Goal: Task Accomplishment & Management: Use online tool/utility

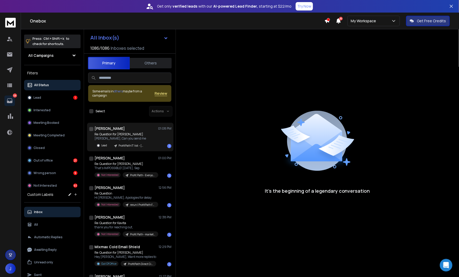
click at [129, 134] on p "Re: Question for [PERSON_NAME]" at bounding box center [120, 134] width 52 height 4
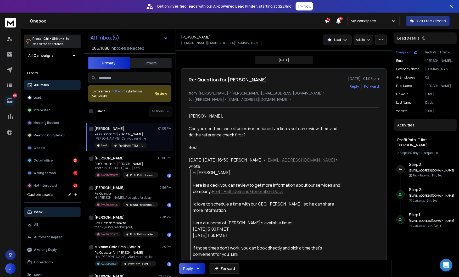
drag, startPoint x: 229, startPoint y: 165, endPoint x: 213, endPoint y: 175, distance: 19.5
click at [213, 175] on div at bounding box center [267, 178] width 148 height 6
drag, startPoint x: 219, startPoint y: 186, endPoint x: 221, endPoint y: 189, distance: 3.3
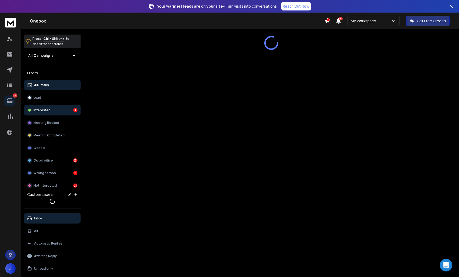
click at [45, 109] on p "Interested" at bounding box center [41, 110] width 17 height 4
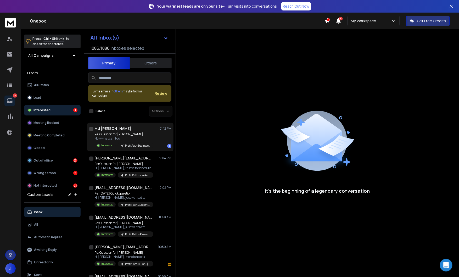
click at [138, 113] on div "Select Actions" at bounding box center [130, 110] width 92 height 13
click at [135, 134] on p "Re: Question for [PERSON_NAME]" at bounding box center [123, 134] width 59 height 4
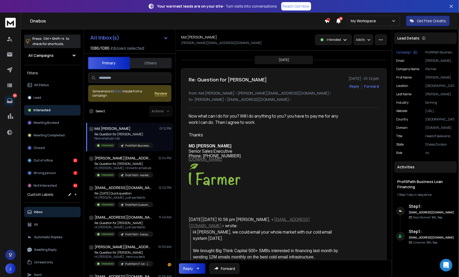
click at [35, 116] on div "All Status Lead Interested Meeting Booked Meeting Completed Closed Out of offic…" at bounding box center [52, 135] width 56 height 111
click at [35, 96] on p "Lead" at bounding box center [37, 97] width 8 height 4
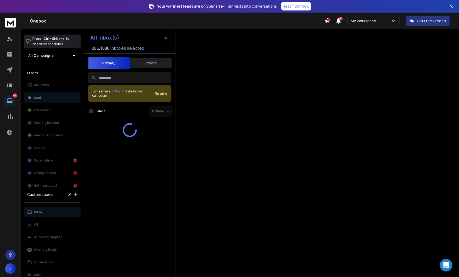
click at [48, 184] on div "All Status Lead Interested Meeting Booked Meeting Completed Closed Out of offic…" at bounding box center [52, 135] width 56 height 111
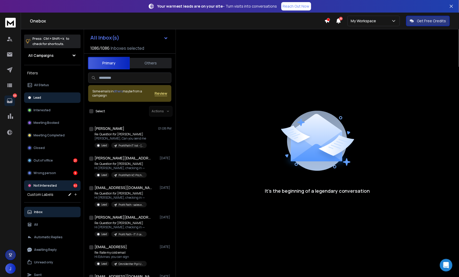
click at [47, 184] on p "Not Interested" at bounding box center [44, 185] width 23 height 4
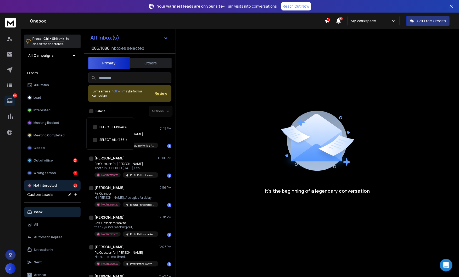
click at [96, 139] on button "SELECT THIS PAGE" at bounding box center [95, 140] width 4 height 4
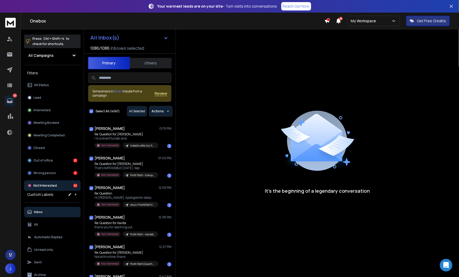
click at [164, 111] on button "Actions" at bounding box center [160, 111] width 23 height 10
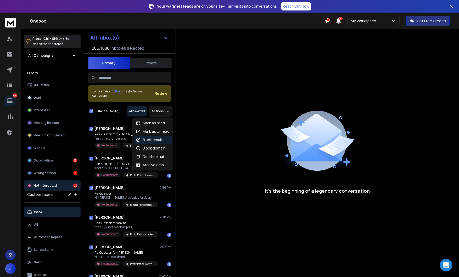
click at [158, 139] on div "Block email" at bounding box center [149, 139] width 26 height 5
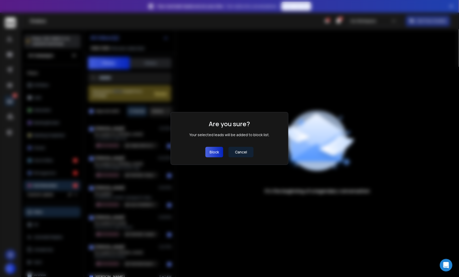
click at [235, 147] on button "Cancel" at bounding box center [240, 152] width 25 height 10
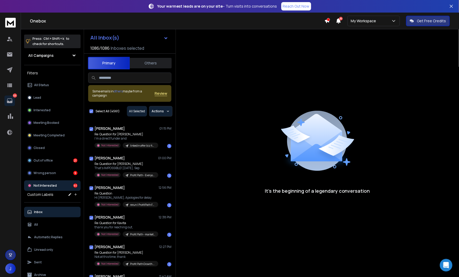
click at [162, 112] on p "Actions" at bounding box center [157, 111] width 12 height 4
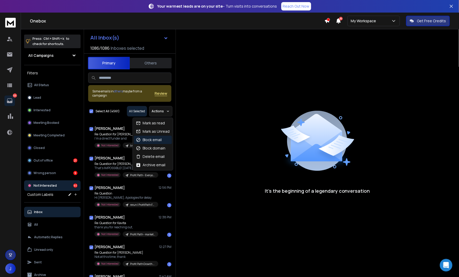
click at [155, 139] on div "Block email" at bounding box center [149, 139] width 26 height 5
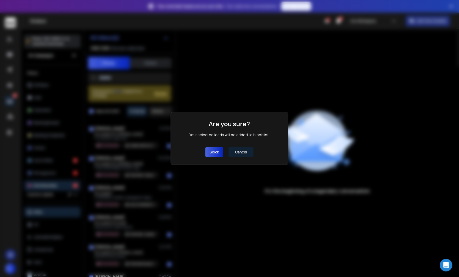
click at [208, 152] on button "Block" at bounding box center [214, 152] width 18 height 10
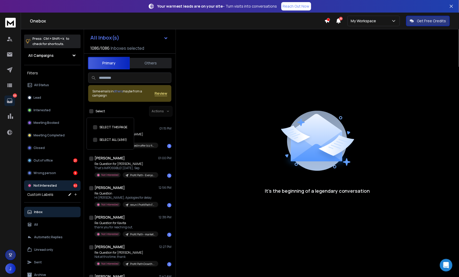
click at [95, 128] on button "SELECT THIS PAGE" at bounding box center [95, 127] width 4 height 4
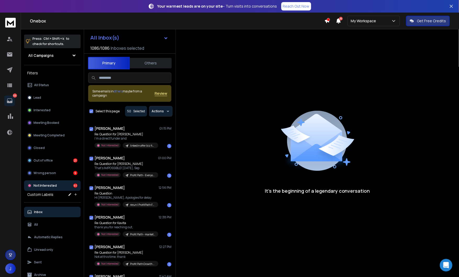
click at [160, 112] on p "Actions" at bounding box center [157, 111] width 12 height 4
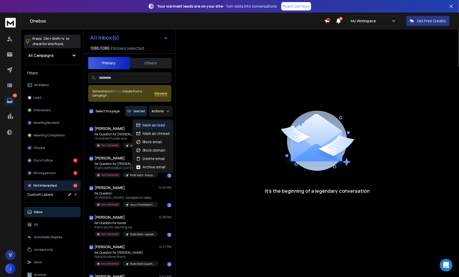
click at [156, 124] on div "Mark as read" at bounding box center [150, 124] width 29 height 5
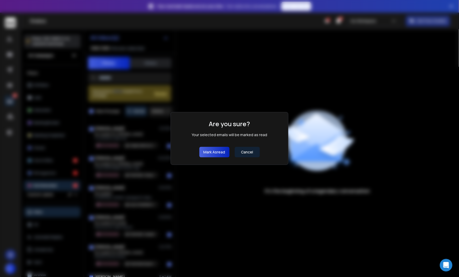
click at [209, 152] on p "Mark as read" at bounding box center [214, 151] width 22 height 5
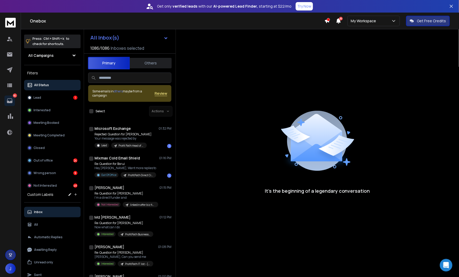
click at [120, 78] on input at bounding box center [129, 77] width 83 height 10
paste input "**********"
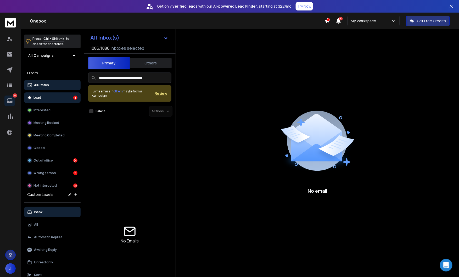
click at [49, 95] on button "Lead 1" at bounding box center [52, 97] width 56 height 10
drag, startPoint x: 117, startPoint y: 77, endPoint x: 193, endPoint y: 76, distance: 76.4
click at [193, 76] on div "**********" at bounding box center [271, 167] width 375 height 277
click at [110, 78] on input "**********" at bounding box center [129, 77] width 83 height 10
click at [57, 82] on button "All Status" at bounding box center [52, 85] width 56 height 10
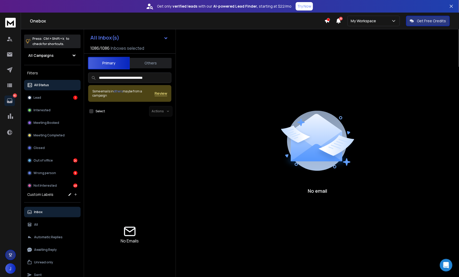
click at [155, 79] on input "**********" at bounding box center [129, 77] width 83 height 10
click at [42, 108] on p "Interested" at bounding box center [41, 110] width 17 height 4
drag, startPoint x: 118, startPoint y: 78, endPoint x: 231, endPoint y: 78, distance: 113.0
click at [231, 78] on div "**********" at bounding box center [271, 167] width 375 height 277
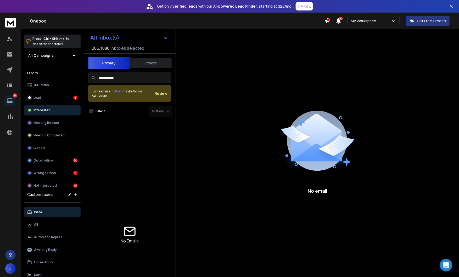
click at [110, 77] on input "**********" at bounding box center [129, 77] width 83 height 10
type input "**********"
click at [140, 78] on input "**********" at bounding box center [129, 77] width 83 height 10
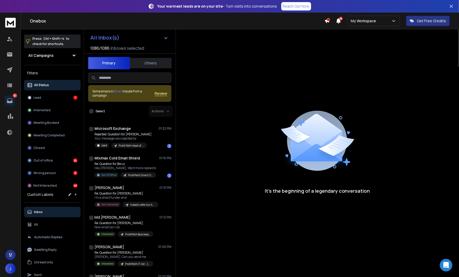
click at [151, 76] on input at bounding box center [129, 77] width 83 height 10
paste input "**********"
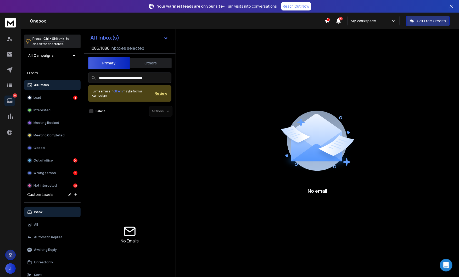
type input "**********"
click at [72, 56] on icon at bounding box center [74, 55] width 5 height 5
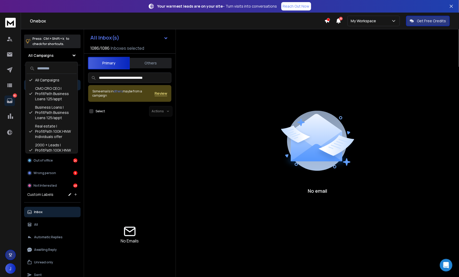
click at [149, 75] on input "**********" at bounding box center [129, 77] width 83 height 10
click at [150, 75] on input "**********" at bounding box center [129, 77] width 83 height 10
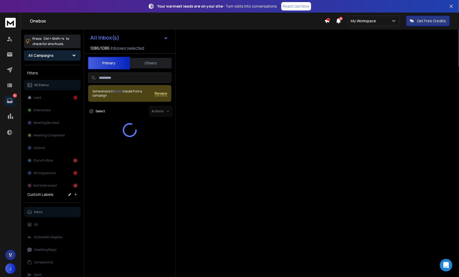
click at [64, 54] on button "All Campaigns" at bounding box center [52, 55] width 56 height 10
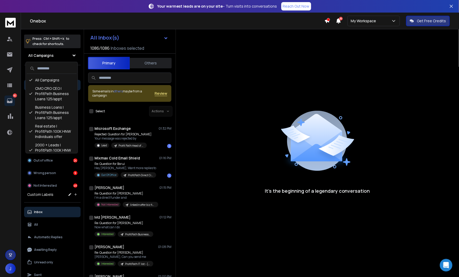
click at [60, 66] on input at bounding box center [52, 68] width 50 height 10
paste input "**********"
type input "**********"
click at [58, 81] on div "All Campaigns" at bounding box center [52, 80] width 50 height 8
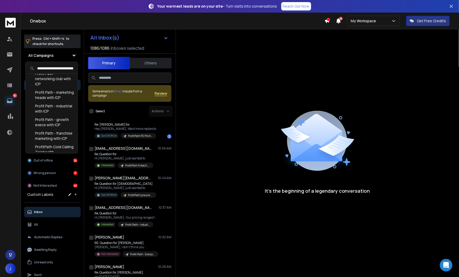
scroll to position [628, 0]
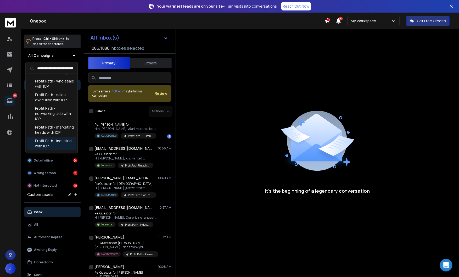
click at [55, 137] on div "Profit Path - industrial with ICP" at bounding box center [52, 144] width 50 height 14
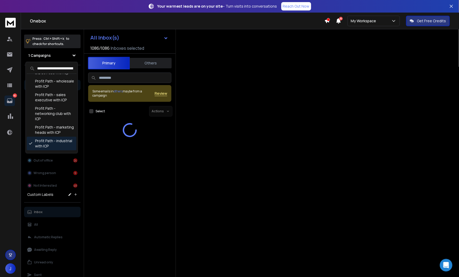
scroll to position [0, 0]
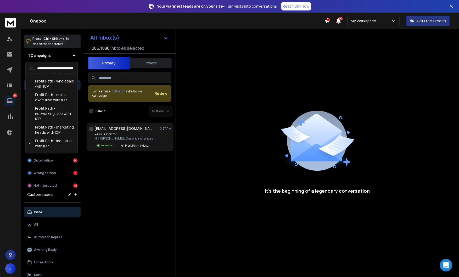
click at [141, 138] on p "Hi [PERSON_NAME], Our pricing ranges from" at bounding box center [125, 138] width 63 height 4
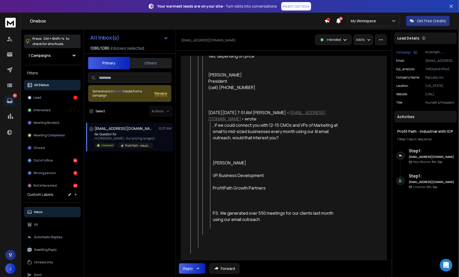
scroll to position [314, 0]
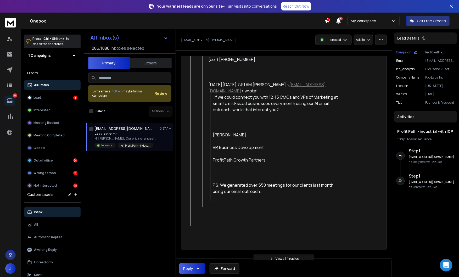
click at [284, 255] on div "View all 4 replies" at bounding box center [283, 258] width 61 height 8
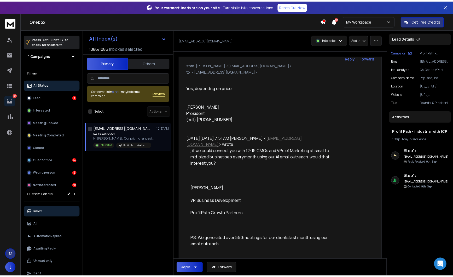
scroll to position [1332, 0]
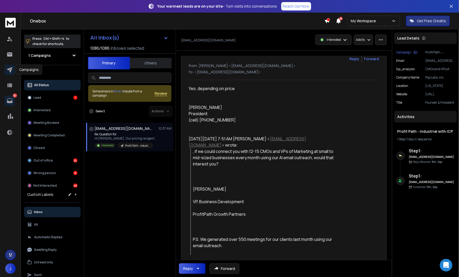
click at [9, 71] on icon at bounding box center [9, 69] width 5 height 5
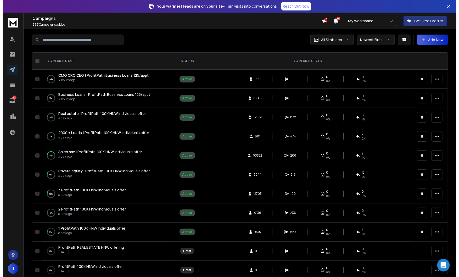
scroll to position [679, 0]
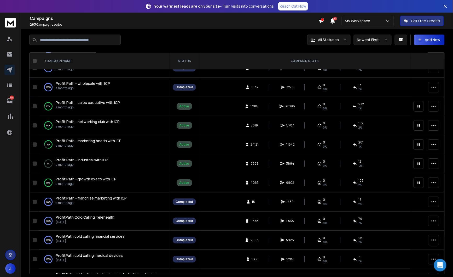
click at [93, 162] on span "Profit Path - industrial with ICP" at bounding box center [82, 159] width 53 height 5
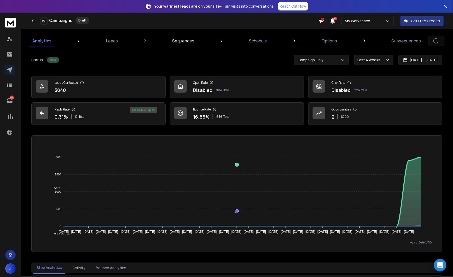
click at [195, 40] on link "Sequences" at bounding box center [183, 41] width 29 height 13
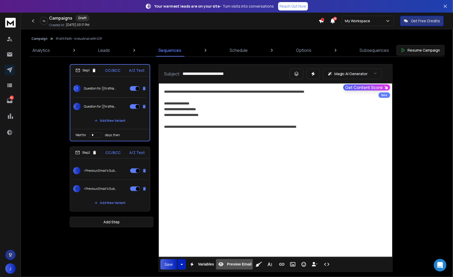
click at [241, 262] on span "Preview Email" at bounding box center [239, 264] width 27 height 4
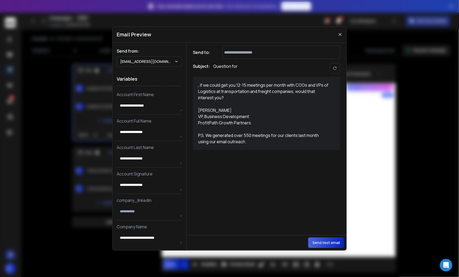
click at [339, 32] on div "Email Preview" at bounding box center [229, 35] width 234 height 16
click at [339, 35] on icon at bounding box center [340, 34] width 4 height 4
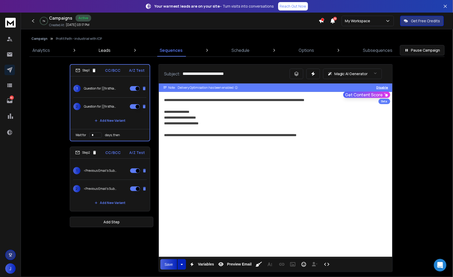
click at [110, 51] on p "Leads" at bounding box center [105, 50] width 12 height 6
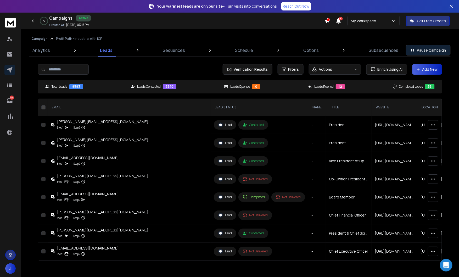
click at [414, 49] on icon at bounding box center [412, 50] width 5 height 5
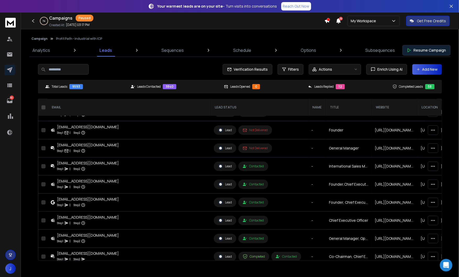
scroll to position [771, 0]
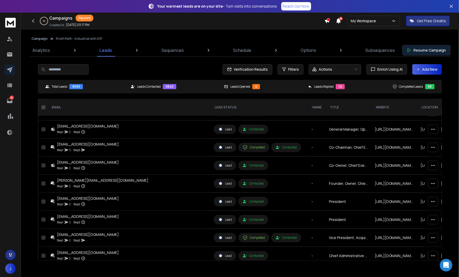
click at [149, 29] on div "1 % Campaigns Paused Created At: [DATE] 03:17 PM 50 My Workspace Get Free Credi…" at bounding box center [229, 21] width 459 height 17
click at [42, 131] on label "Select all 9593" at bounding box center [47, 133] width 22 height 4
click at [32, 133] on button "Select this Page" at bounding box center [32, 133] width 4 height 4
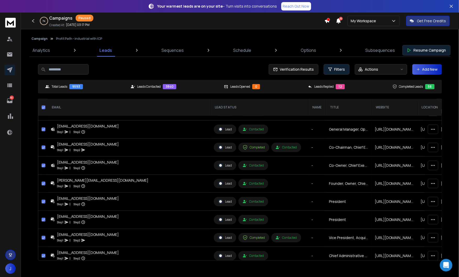
click at [345, 71] on button "Filters" at bounding box center [336, 69] width 26 height 10
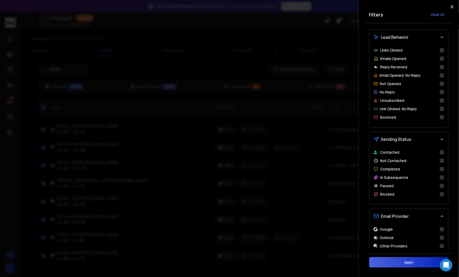
click at [453, 7] on icon "button" at bounding box center [451, 6] width 5 height 5
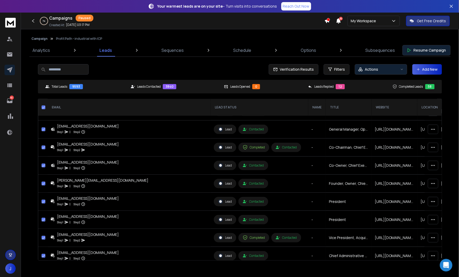
click at [375, 70] on p "Actions" at bounding box center [371, 69] width 13 height 5
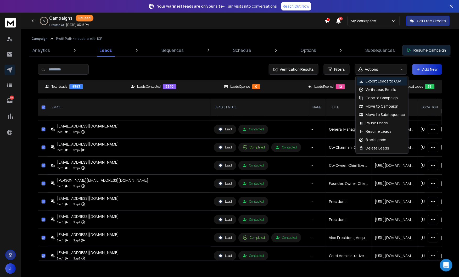
click at [381, 79] on p "Export Leads to CSV" at bounding box center [383, 80] width 35 height 5
